Goal: Navigation & Orientation: Find specific page/section

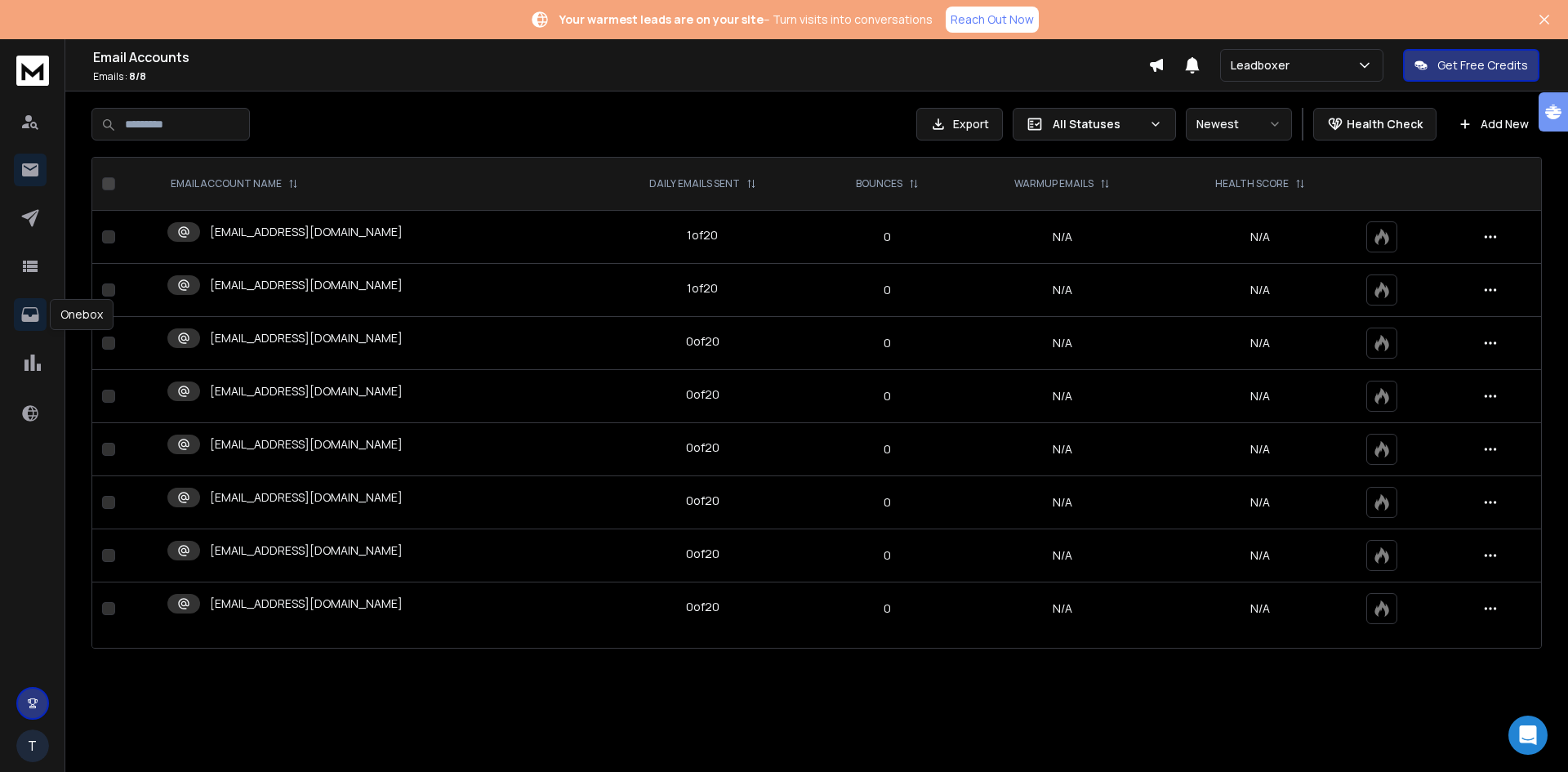
click at [33, 313] on icon at bounding box center [30, 314] width 20 height 20
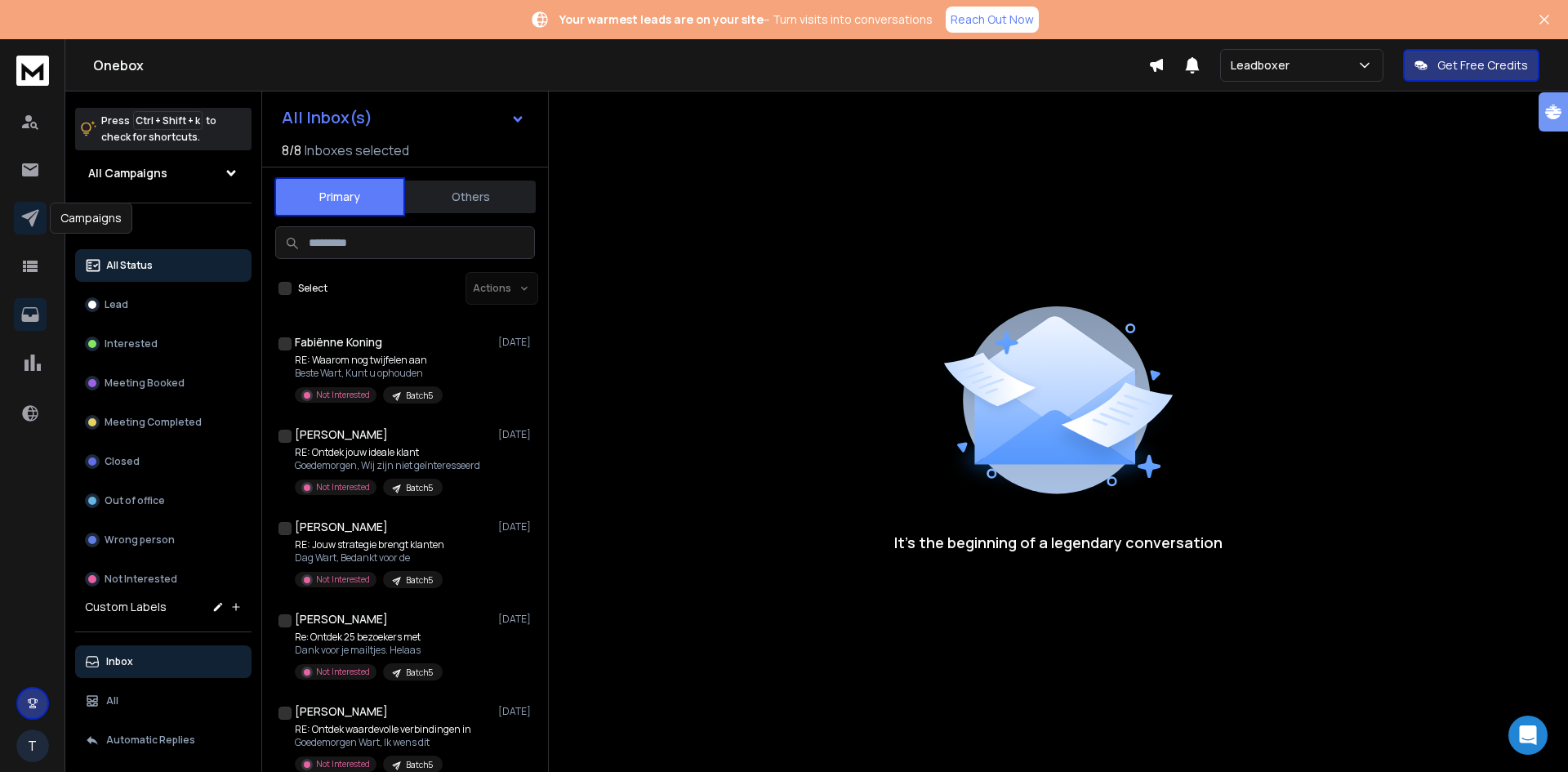
click at [24, 233] on link at bounding box center [30, 218] width 33 height 33
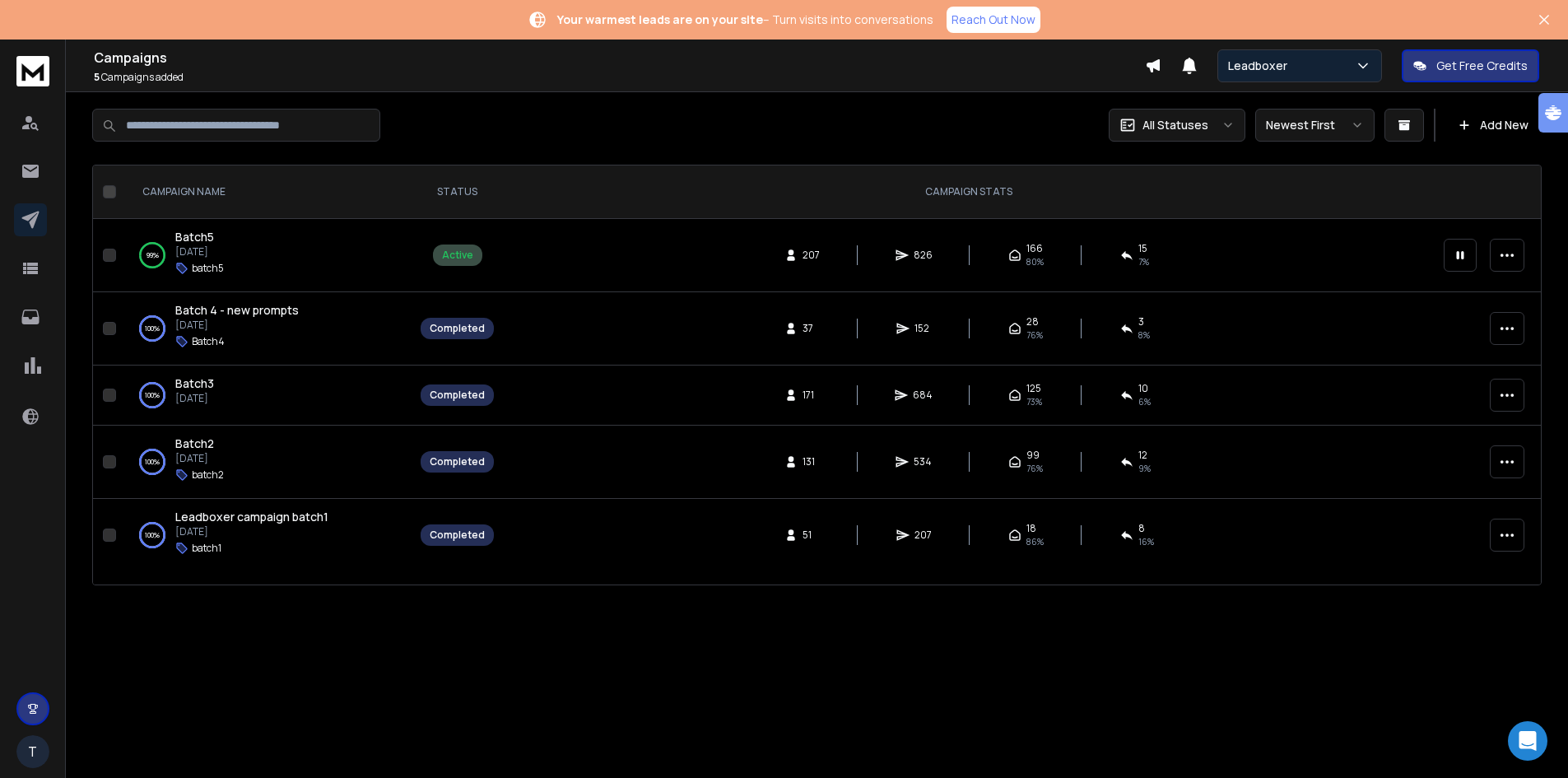
click at [1301, 70] on div "Leadboxer" at bounding box center [1299, 66] width 144 height 16
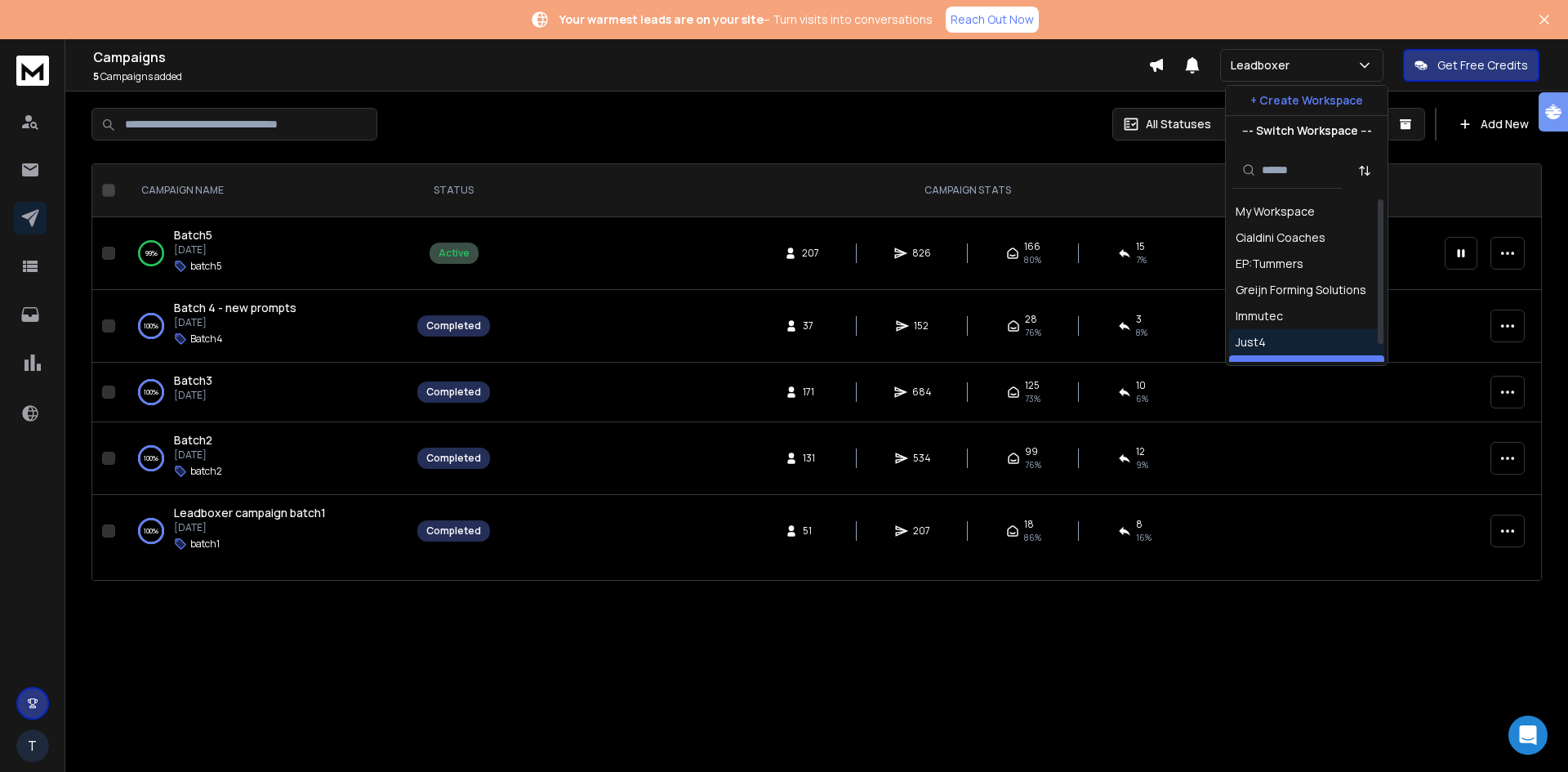
click at [1276, 333] on div "Just4" at bounding box center [1307, 343] width 155 height 26
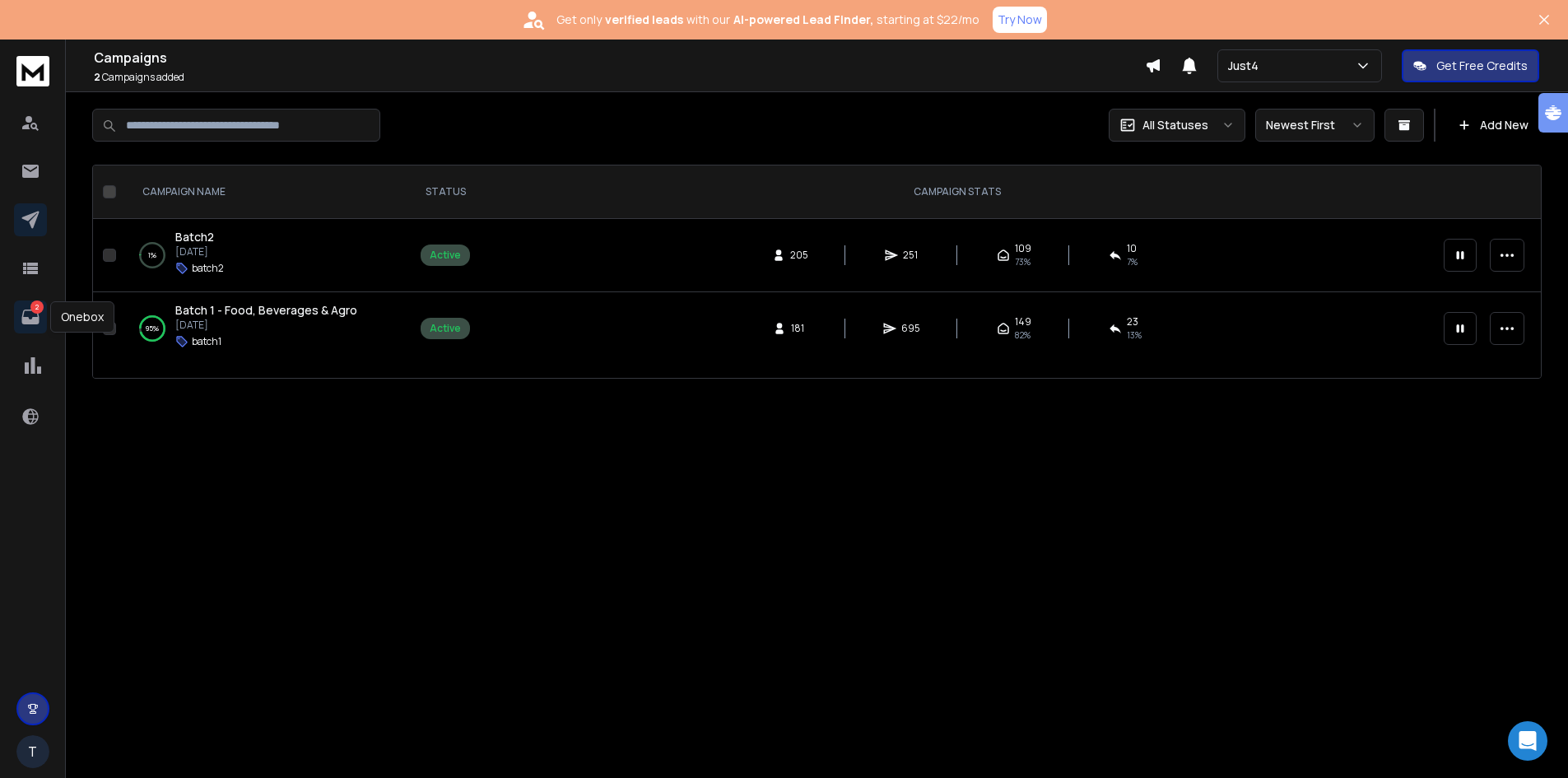
click at [28, 320] on icon at bounding box center [30, 317] width 17 height 15
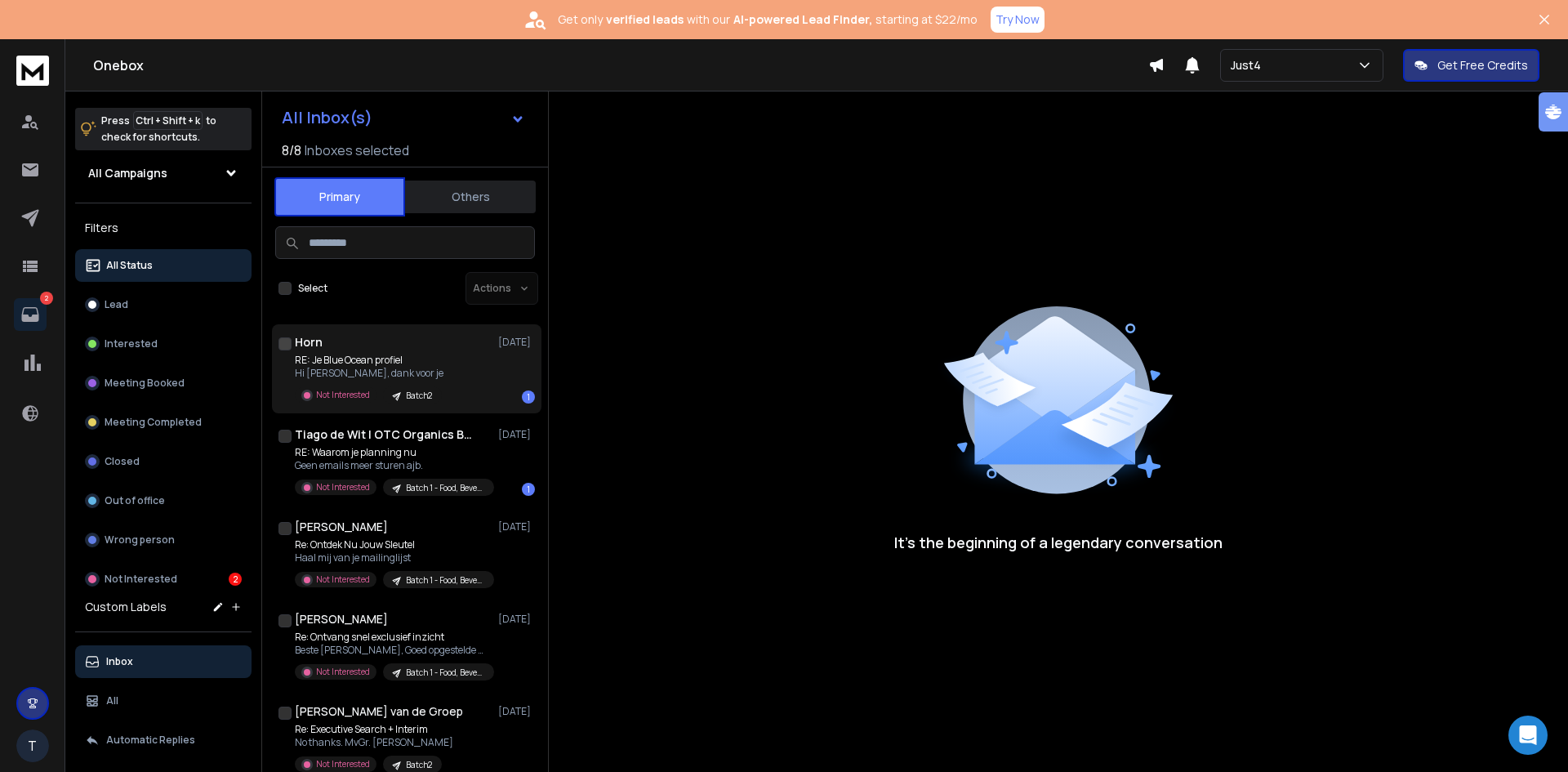
click at [403, 361] on p "RE: Je Blue Ocean profiel" at bounding box center [369, 361] width 149 height 13
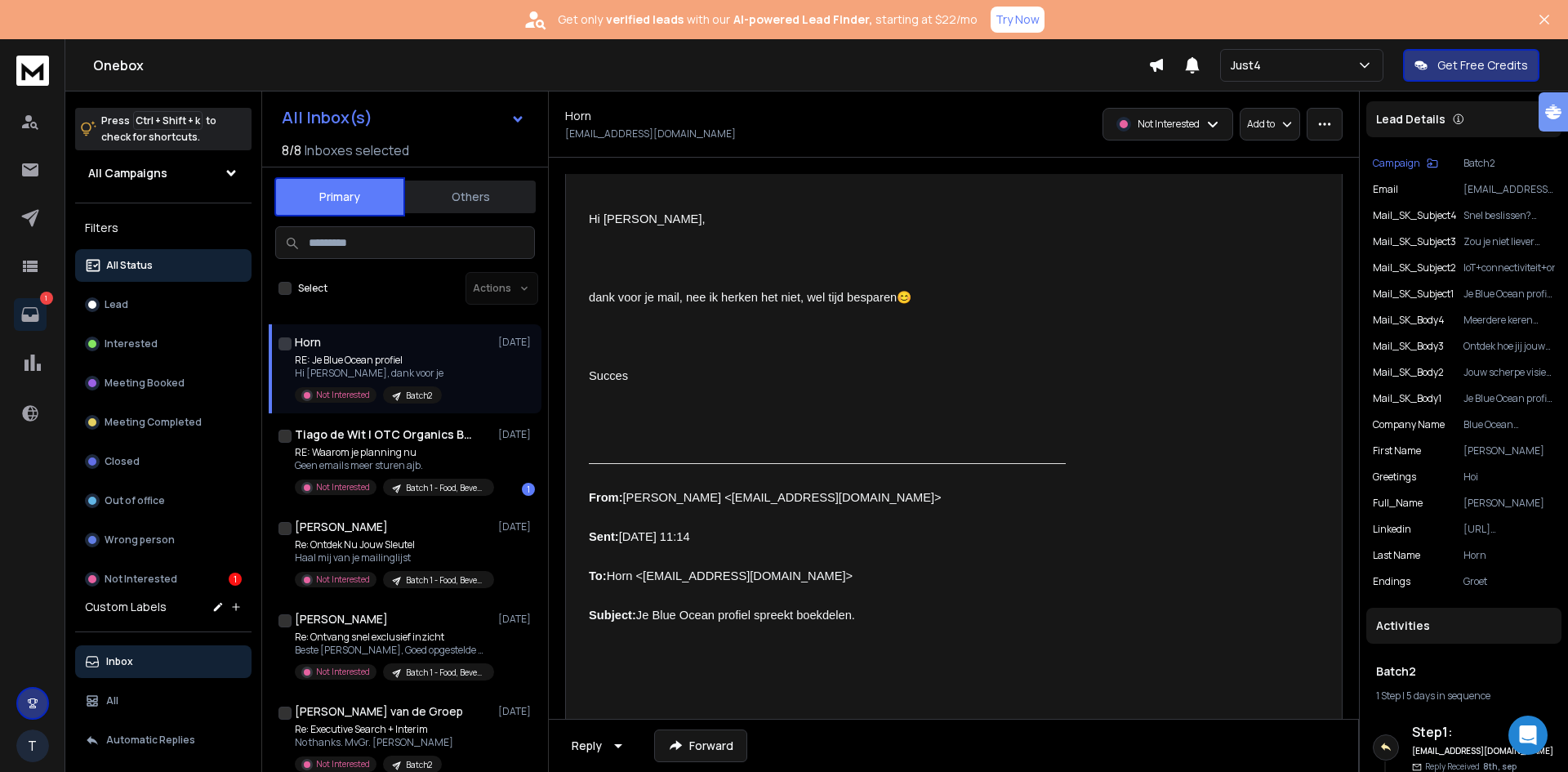
scroll to position [82, 0]
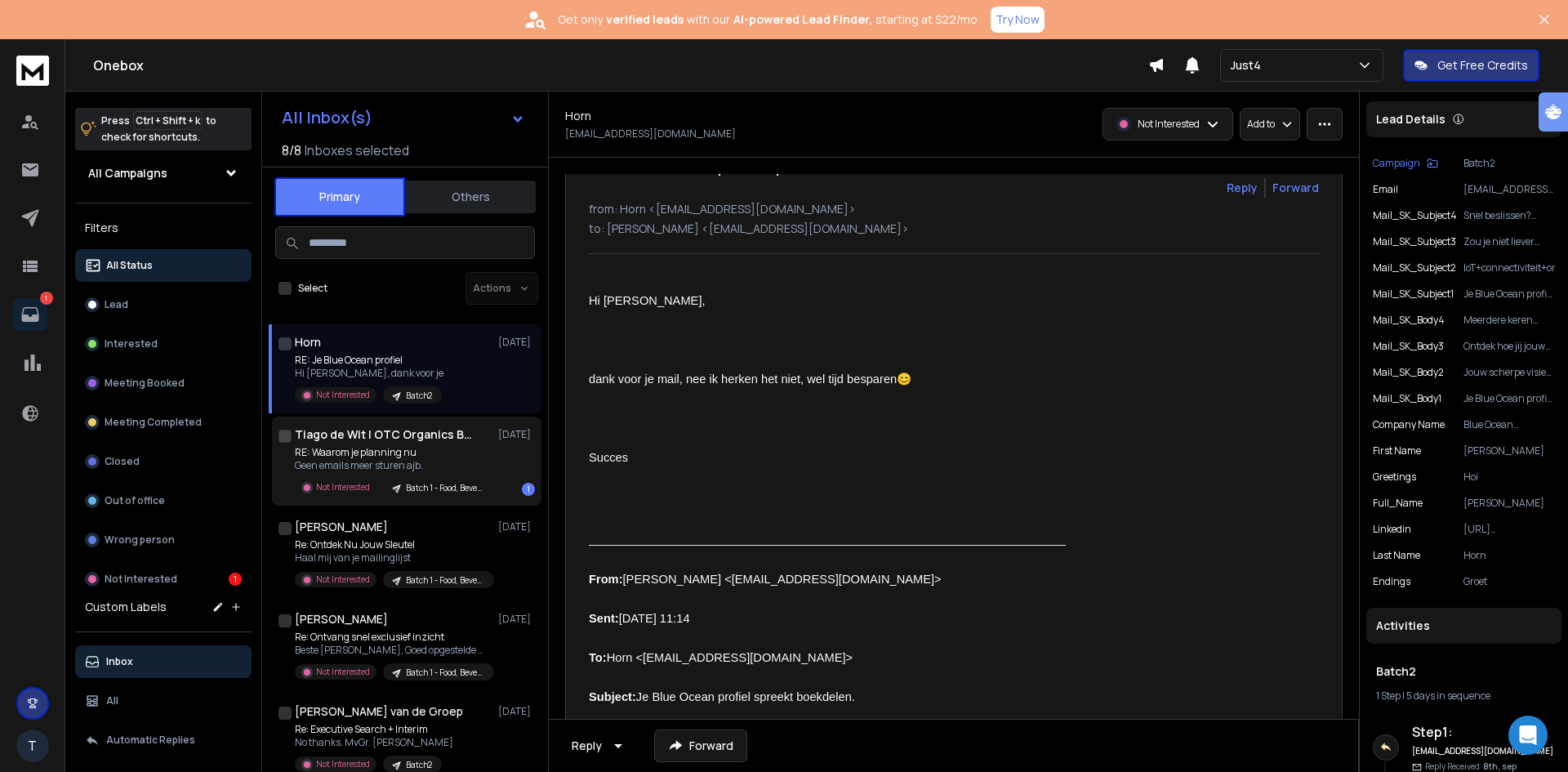
click at [378, 452] on p "RE: Waarom je planning nu" at bounding box center [392, 453] width 196 height 13
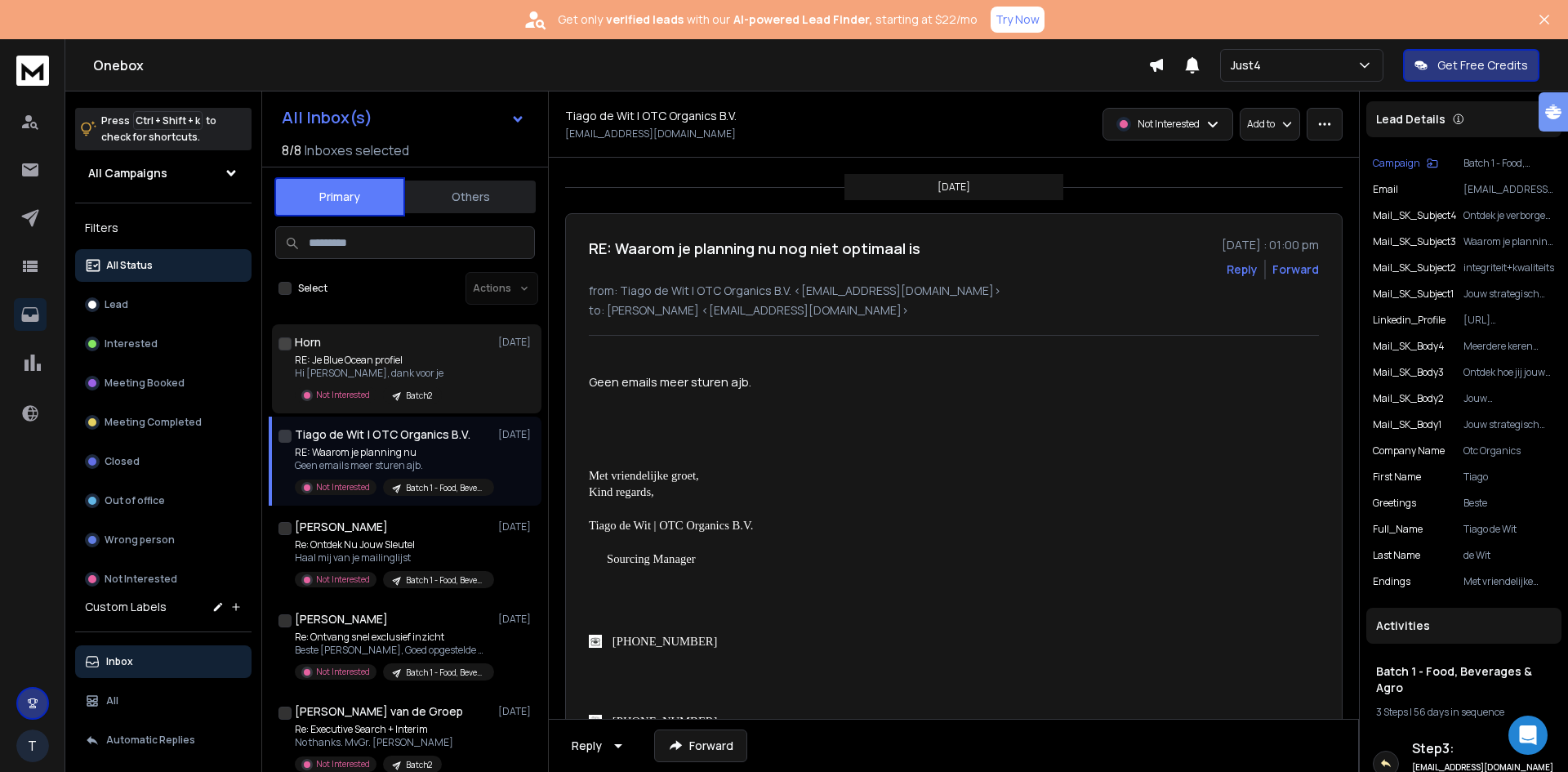
click at [355, 365] on p "RE: Je Blue Ocean profiel" at bounding box center [369, 361] width 149 height 13
